Goal: Task Accomplishment & Management: Use online tool/utility

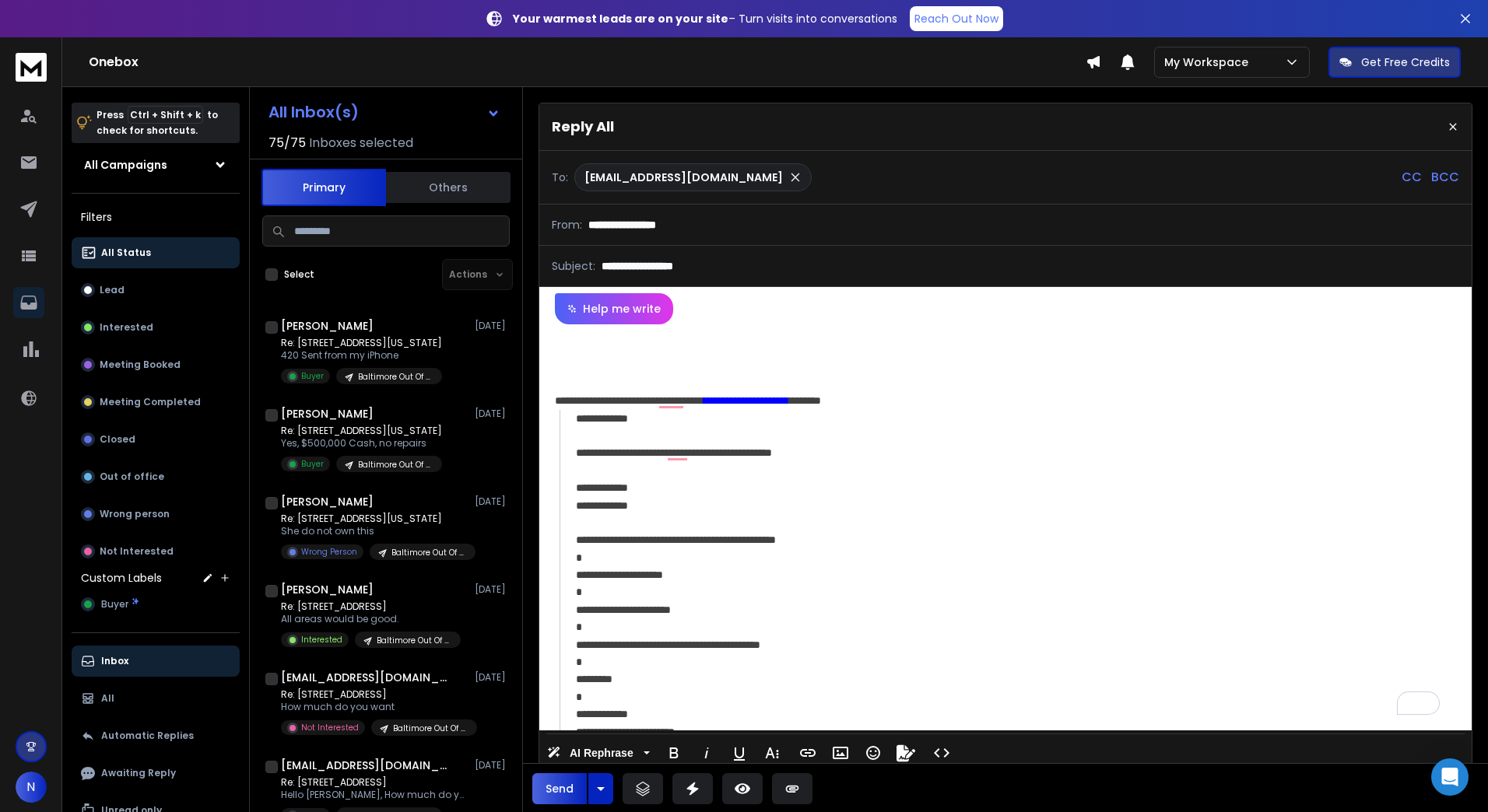
scroll to position [217, 0]
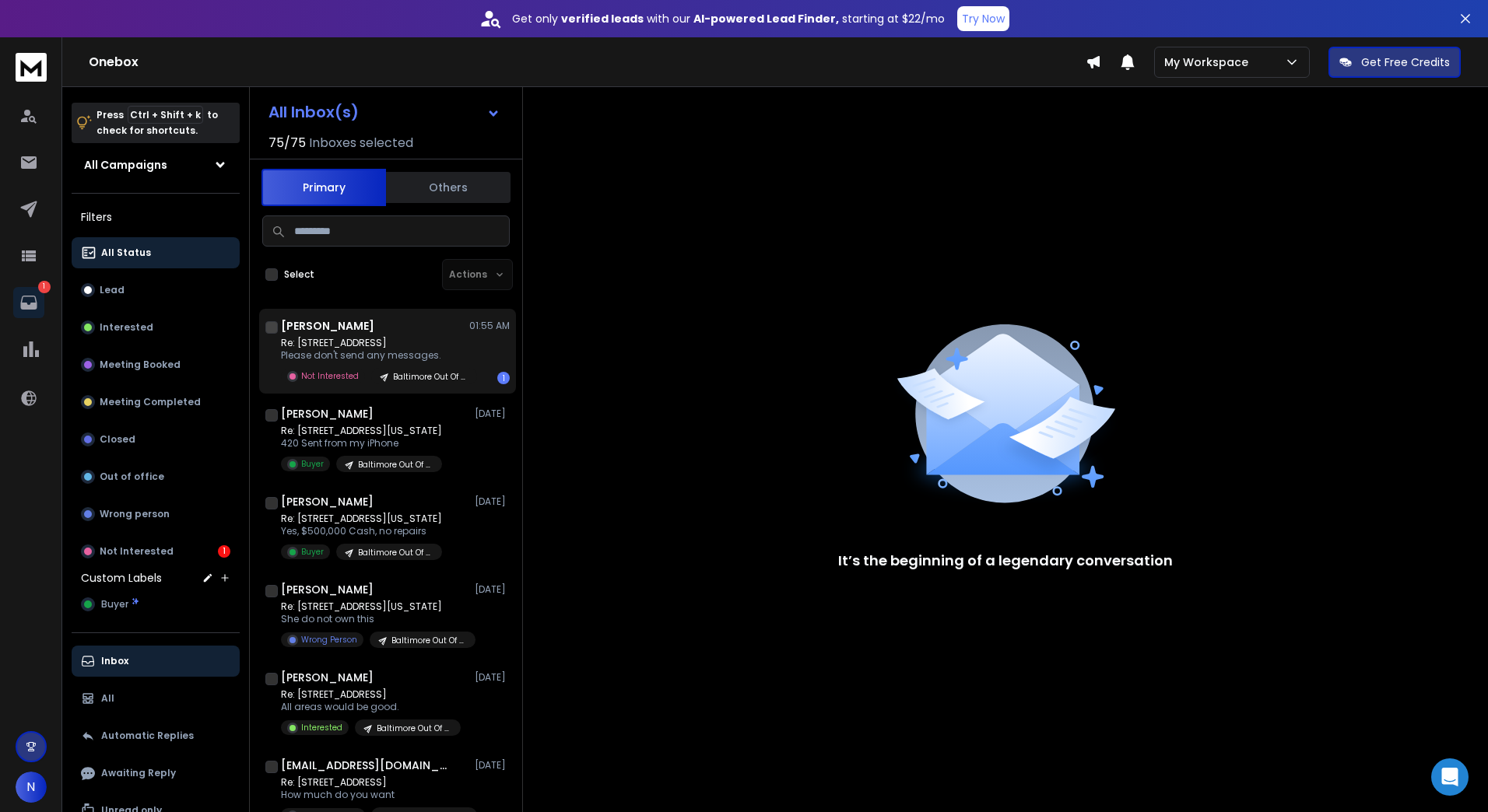
click at [389, 361] on p "Please don't send any messages." at bounding box center [374, 355] width 187 height 12
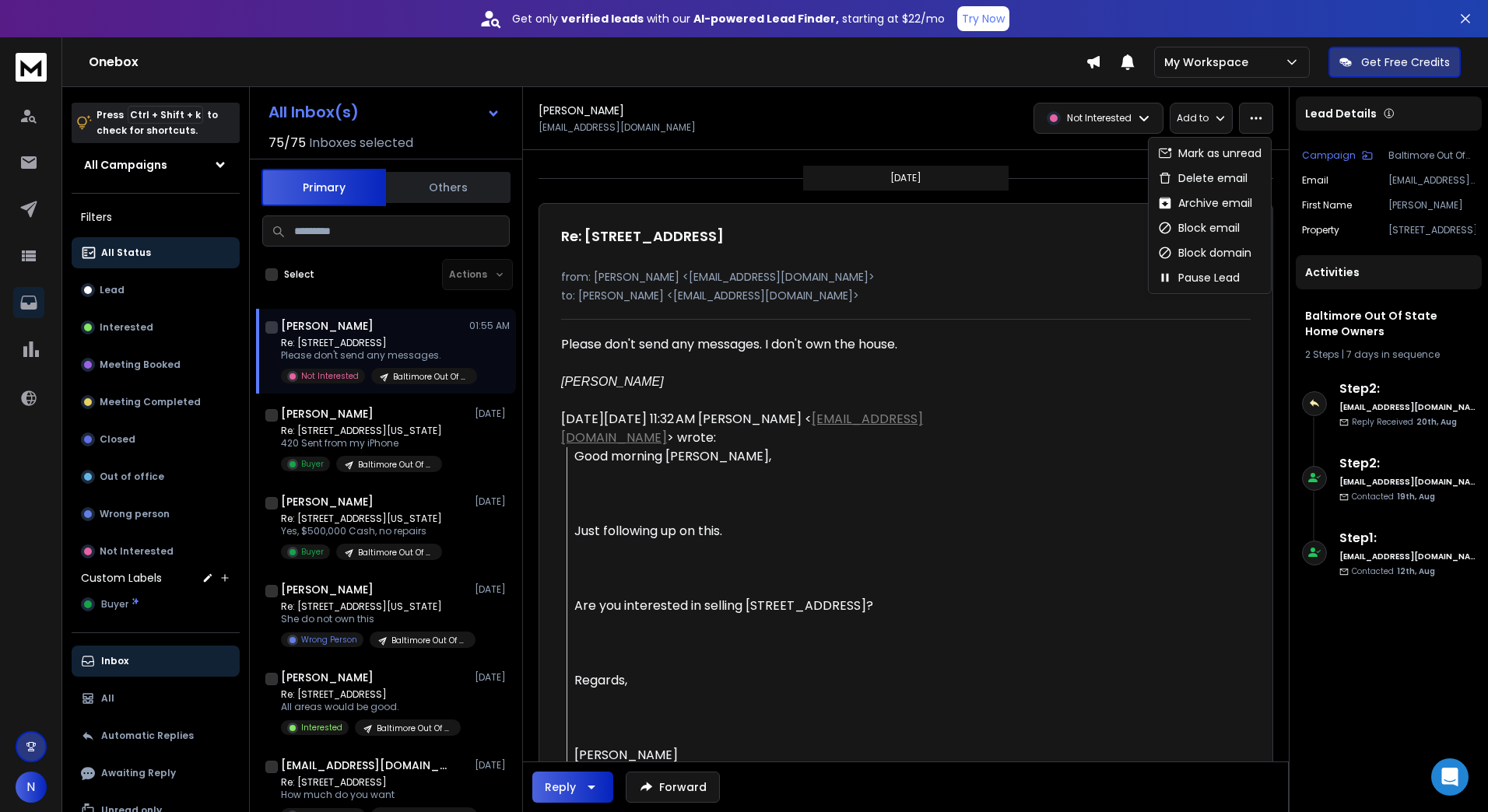
click at [1256, 121] on icon "button" at bounding box center [1256, 118] width 14 height 14
click at [1221, 222] on div "Block email" at bounding box center [1199, 228] width 82 height 15
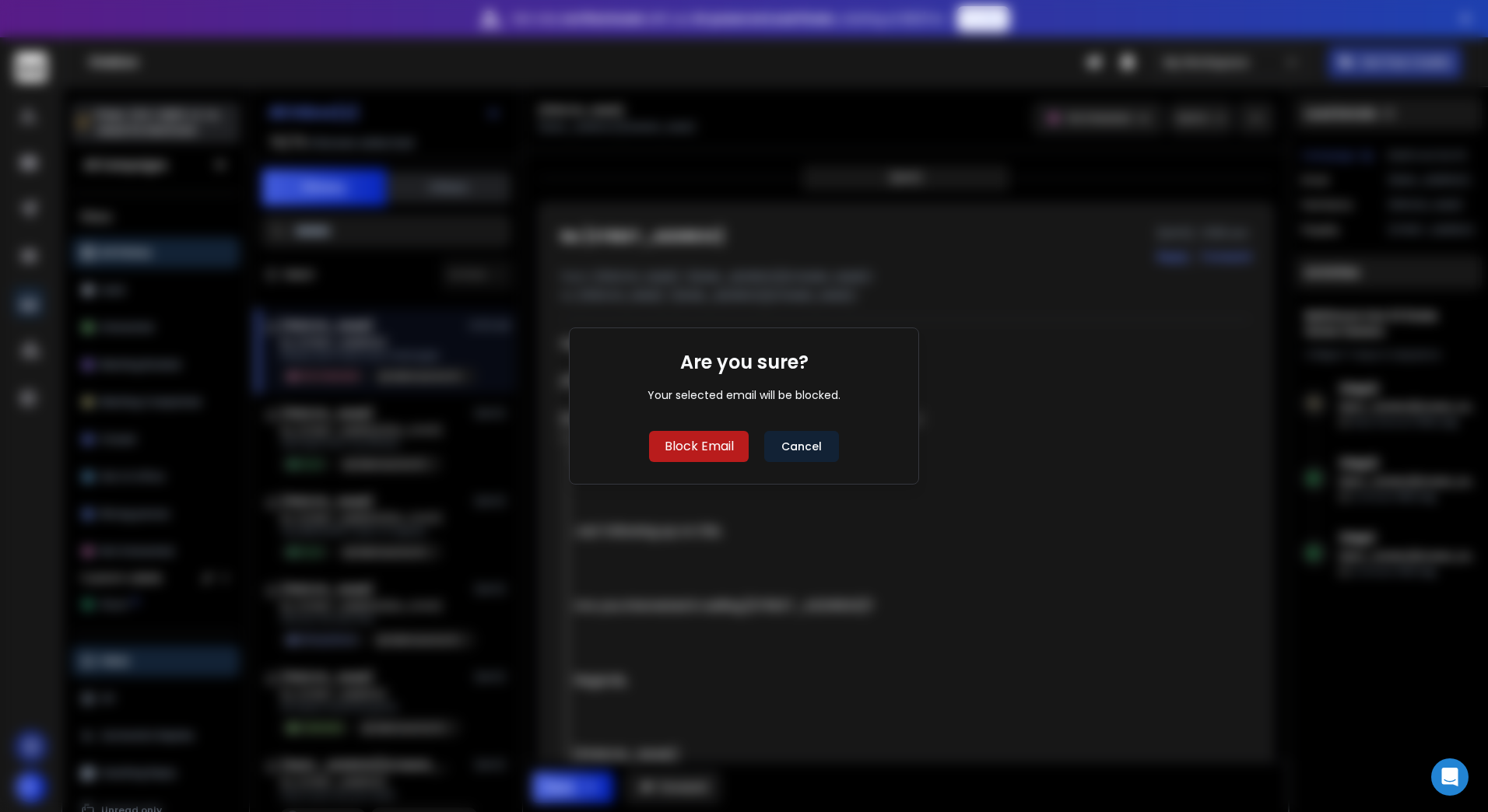
click at [726, 443] on button "Block Email" at bounding box center [699, 447] width 99 height 31
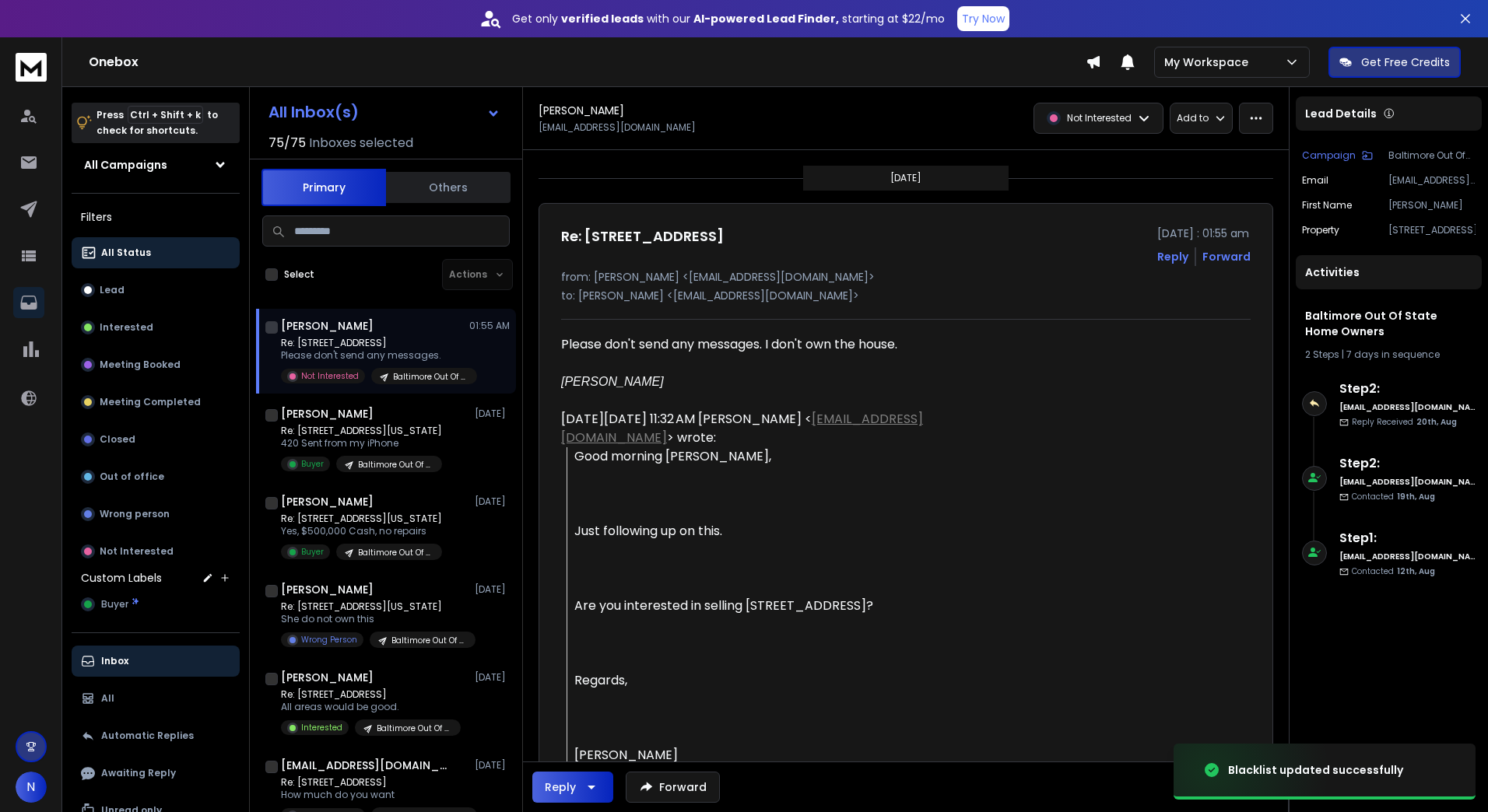
click at [1260, 124] on icon "button" at bounding box center [1256, 118] width 14 height 14
click at [1212, 181] on div "Delete email" at bounding box center [1203, 178] width 90 height 15
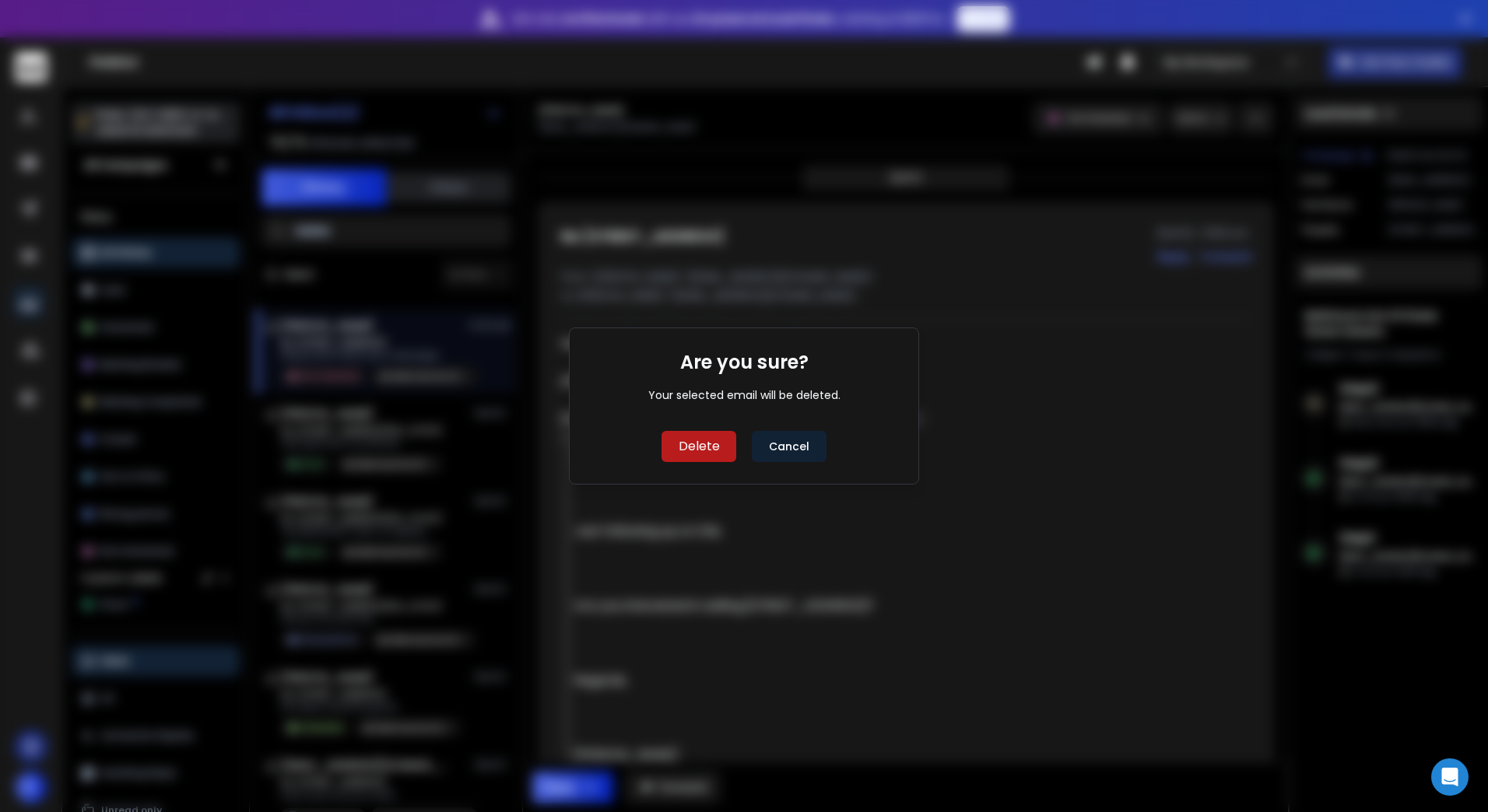
click at [686, 456] on button "Delete" at bounding box center [699, 447] width 74 height 31
